Goal: Check status

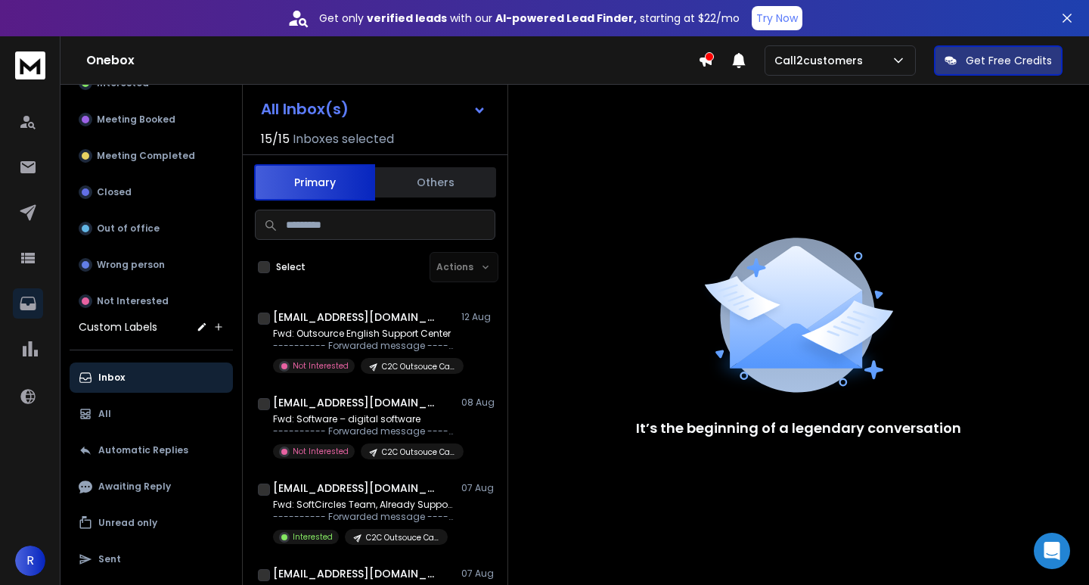
scroll to position [284, 0]
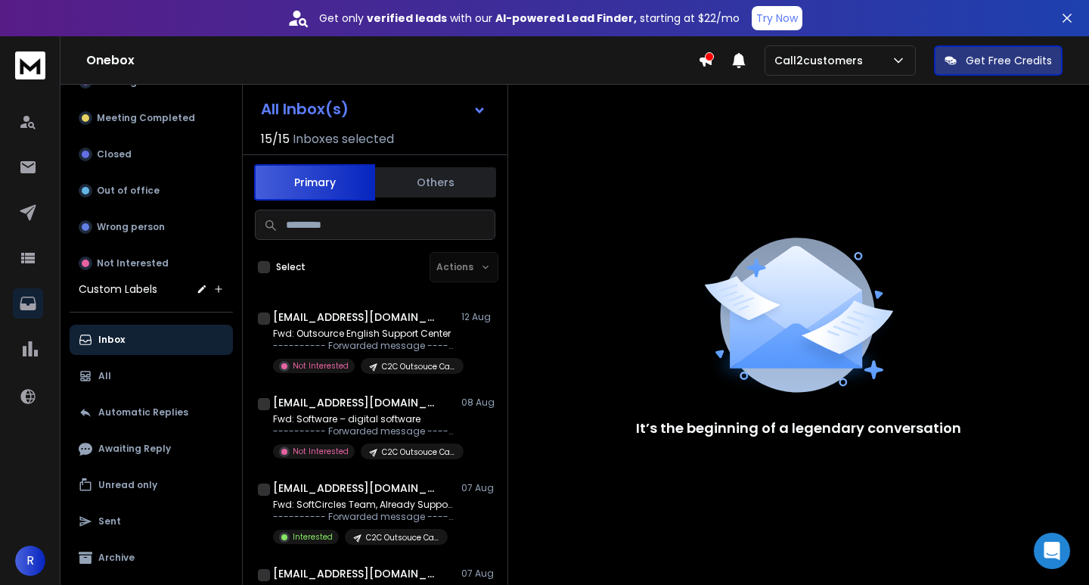
click at [146, 368] on button "All" at bounding box center [151, 376] width 163 height 30
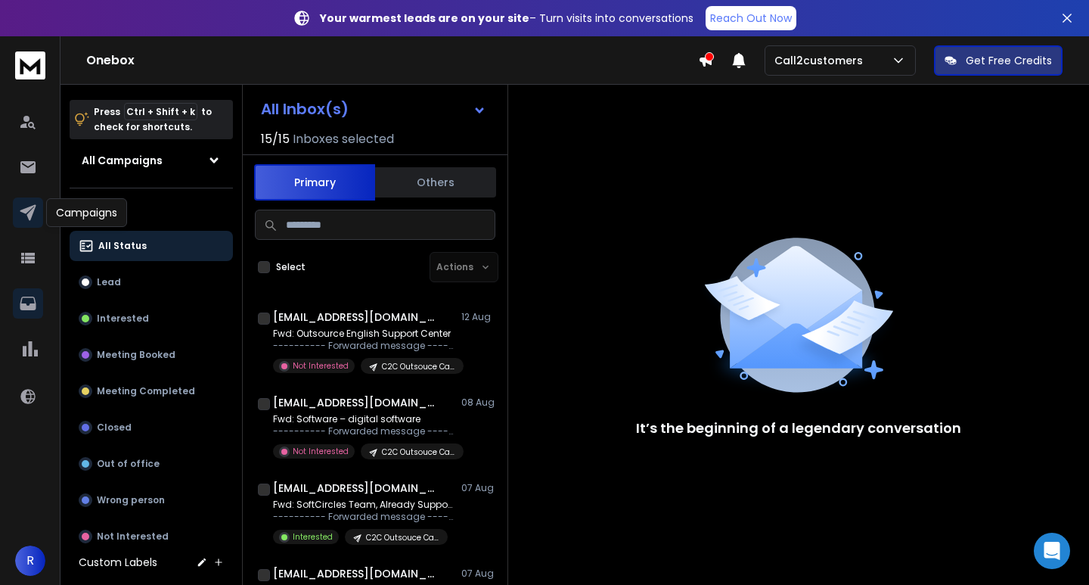
click at [29, 212] on icon at bounding box center [28, 212] width 18 height 18
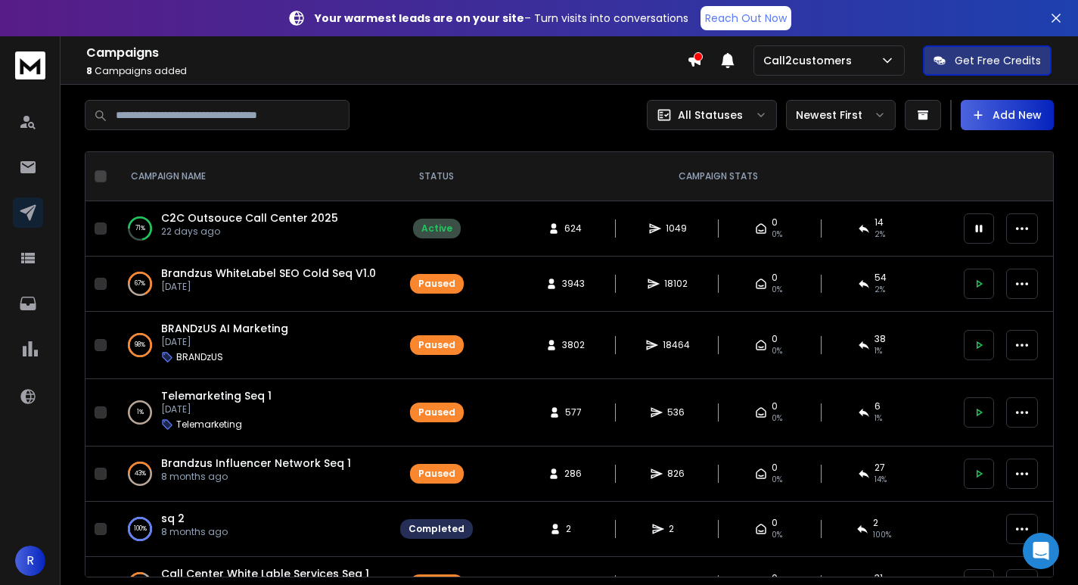
click at [291, 216] on span "C2C Outsouce Call Center 2025" at bounding box center [249, 217] width 177 height 15
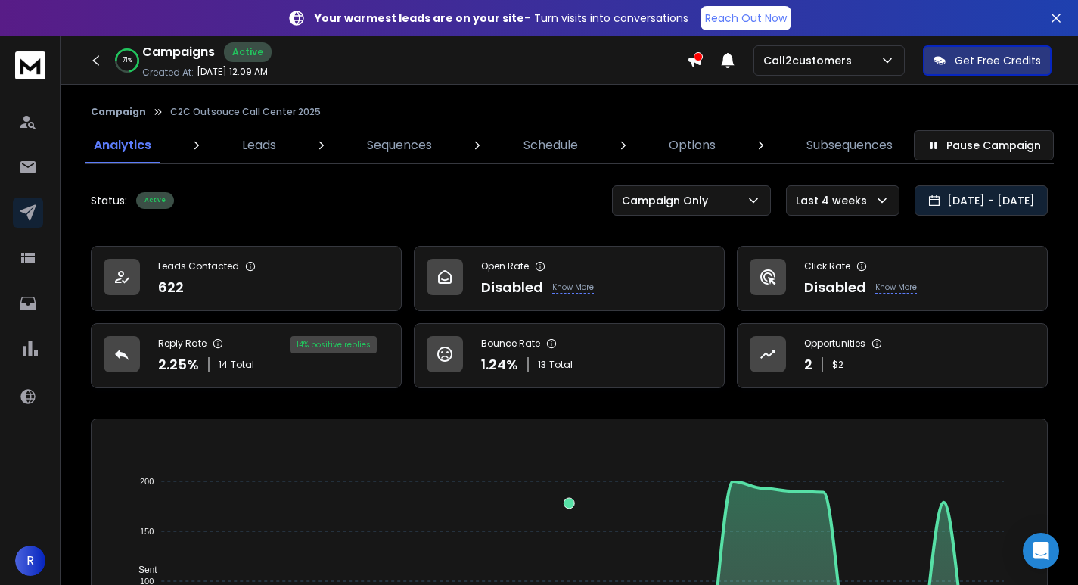
click at [927, 202] on button "16 Jul 2025 - 13 Aug 2025" at bounding box center [980, 200] width 133 height 30
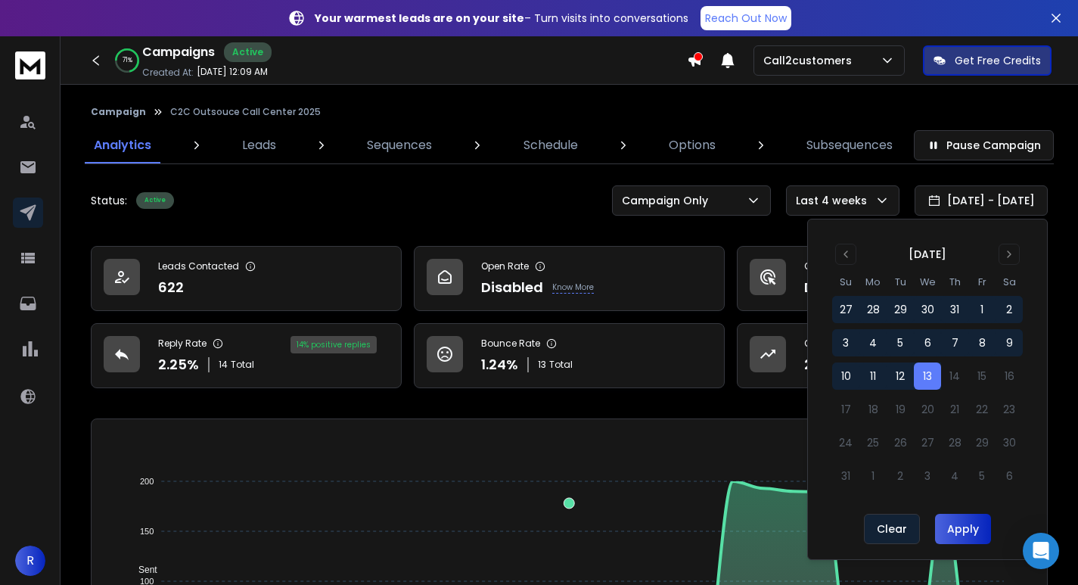
click at [887, 529] on button "Clear" at bounding box center [892, 529] width 56 height 30
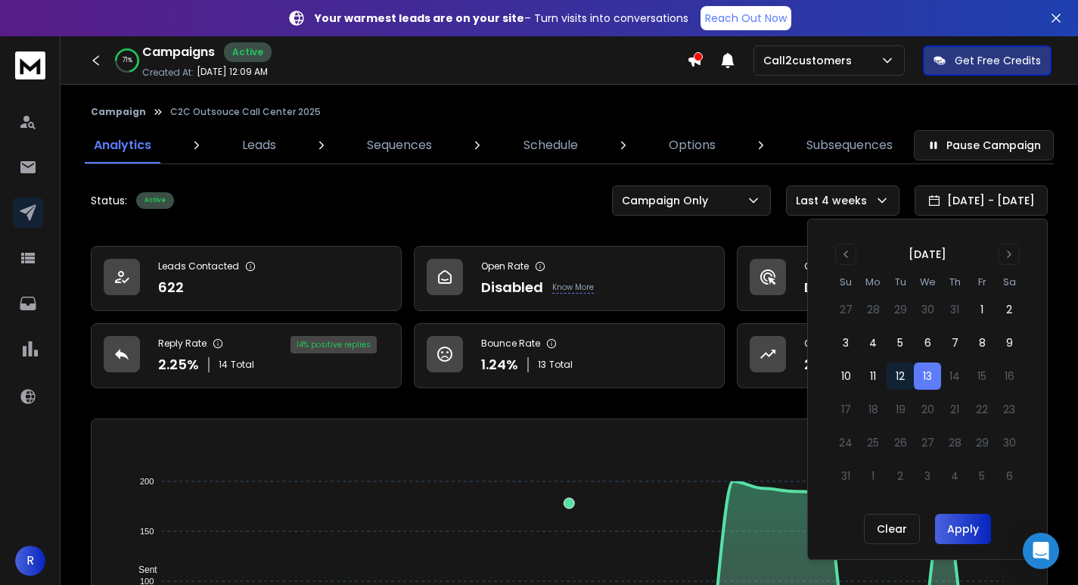
click at [895, 378] on button "12" at bounding box center [899, 375] width 27 height 27
click at [947, 518] on button "Apply" at bounding box center [963, 529] width 56 height 30
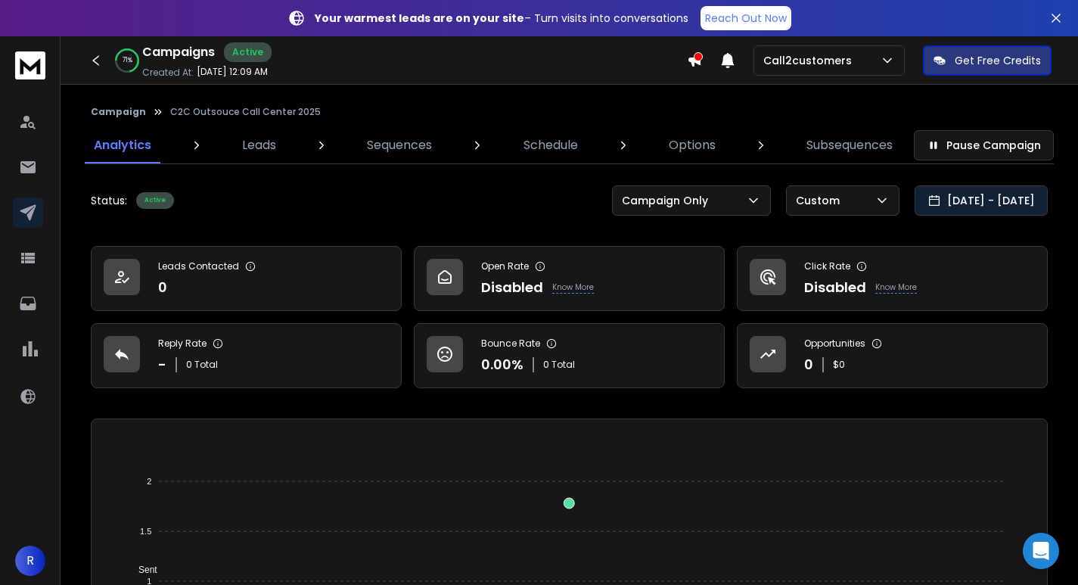
click at [914, 204] on button "12 Aug 2025 - 13 Aug 2025" at bounding box center [980, 200] width 133 height 30
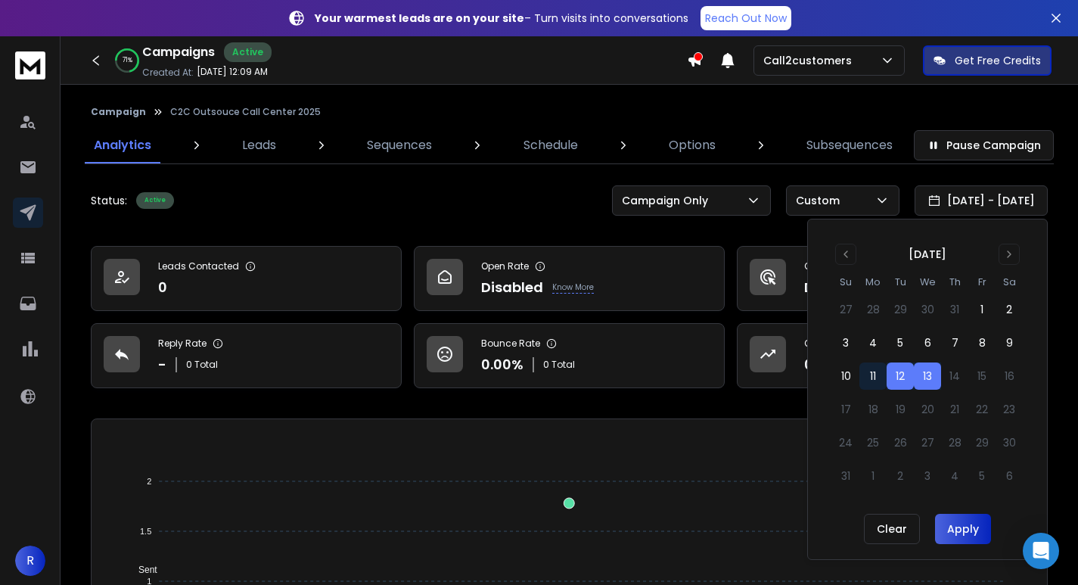
click at [873, 371] on button "11" at bounding box center [872, 375] width 27 height 27
click at [952, 524] on button "Apply" at bounding box center [963, 529] width 56 height 30
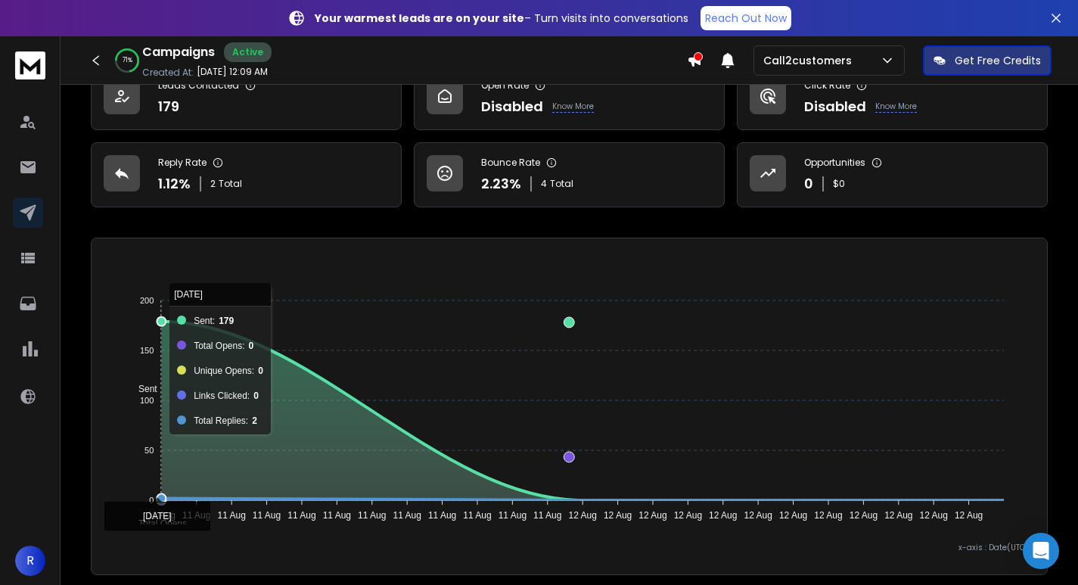
scroll to position [151, 0]
